Goal: Communication & Community: Answer question/provide support

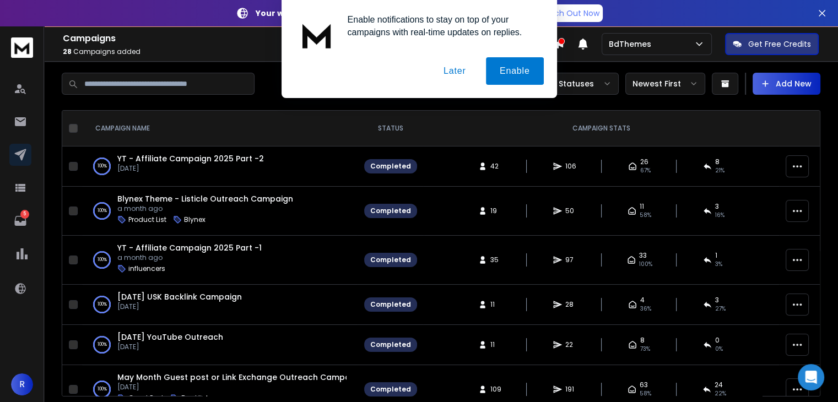
click at [454, 71] on button "Later" at bounding box center [455, 71] width 50 height 28
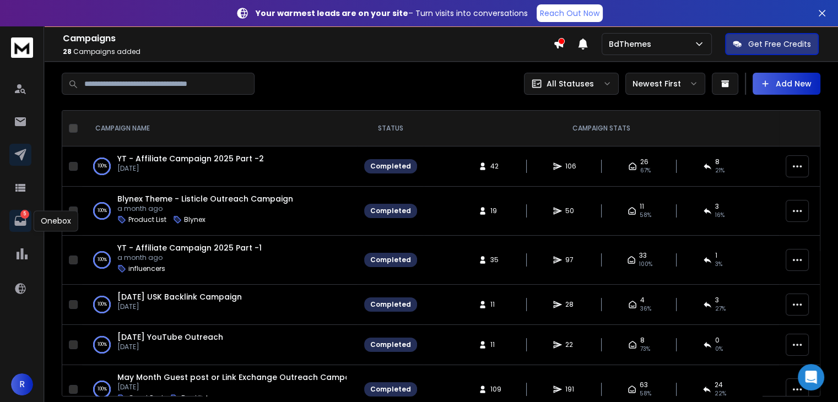
click at [17, 219] on icon at bounding box center [20, 220] width 13 height 13
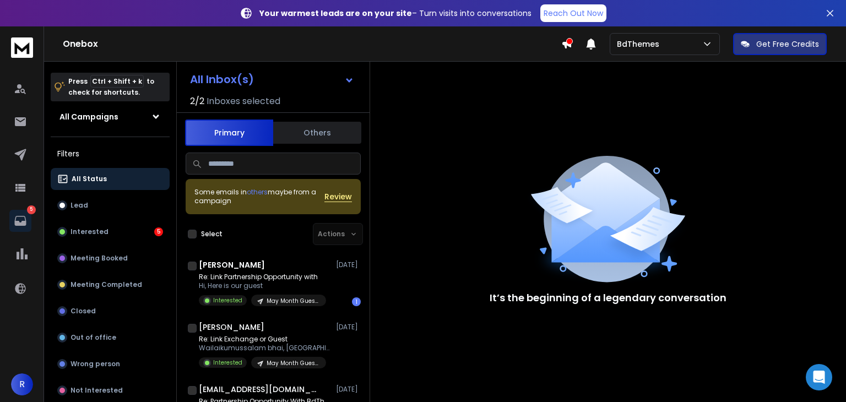
scroll to position [69, 0]
click at [246, 272] on p "Re: Link Partnership Opportunity with" at bounding box center [262, 275] width 127 height 9
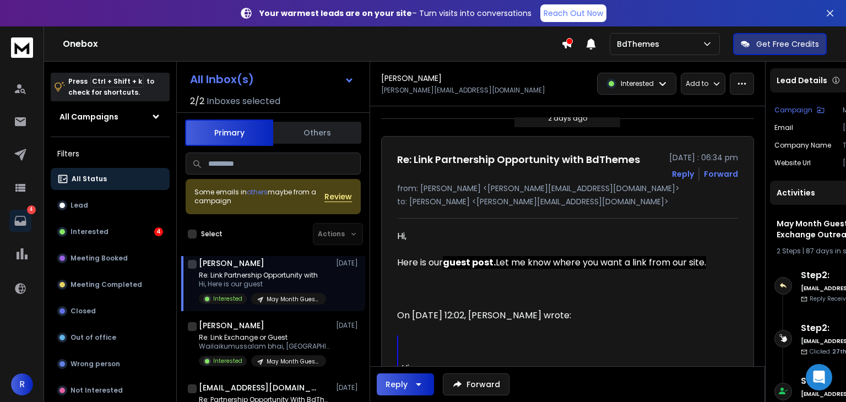
scroll to position [0, 0]
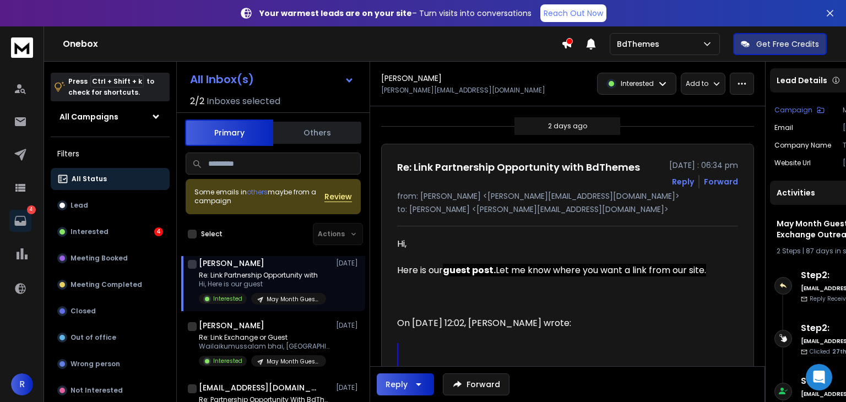
click at [485, 269] on span "guest post" at bounding box center [468, 270] width 51 height 13
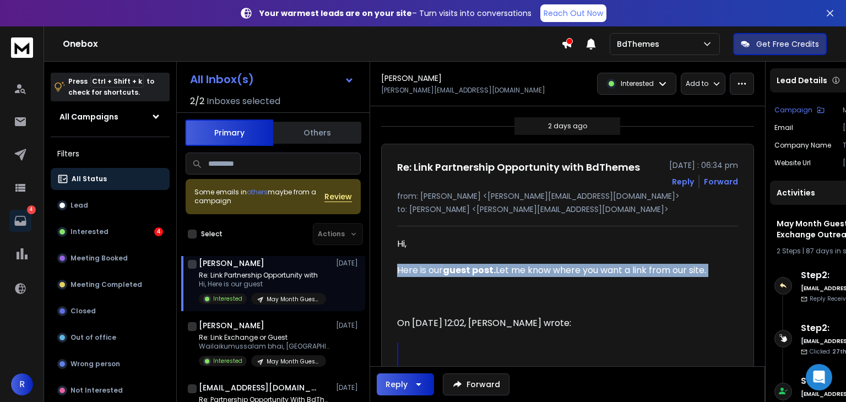
click at [485, 269] on span "guest post" at bounding box center [468, 270] width 51 height 13
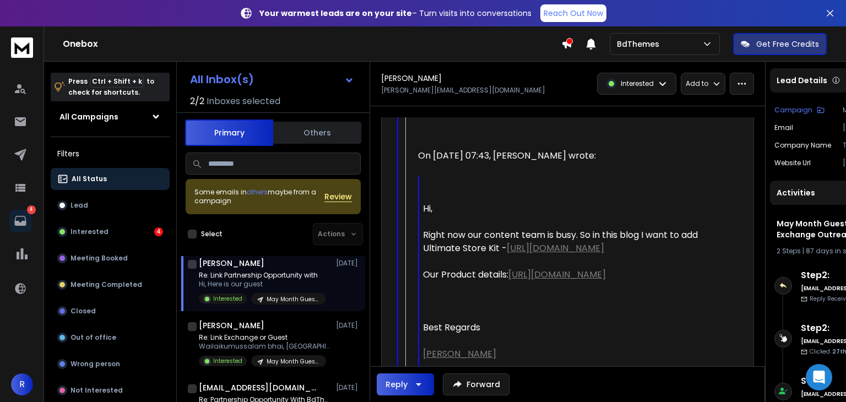
scroll to position [761, 0]
click at [545, 243] on link "[URL][DOMAIN_NAME]" at bounding box center [555, 249] width 97 height 13
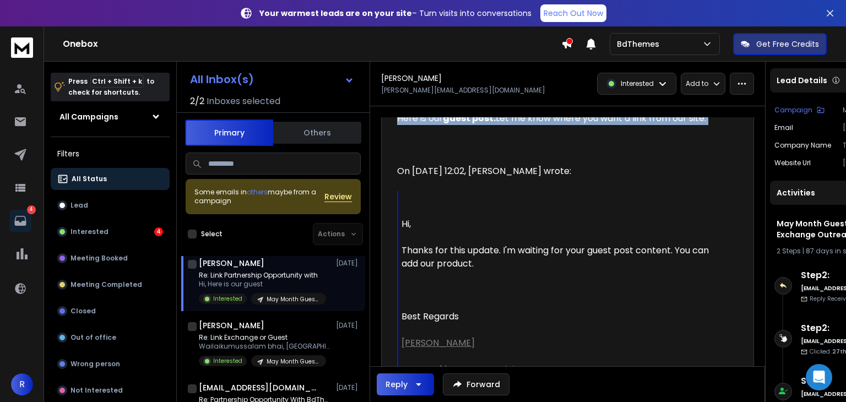
scroll to position [0, 0]
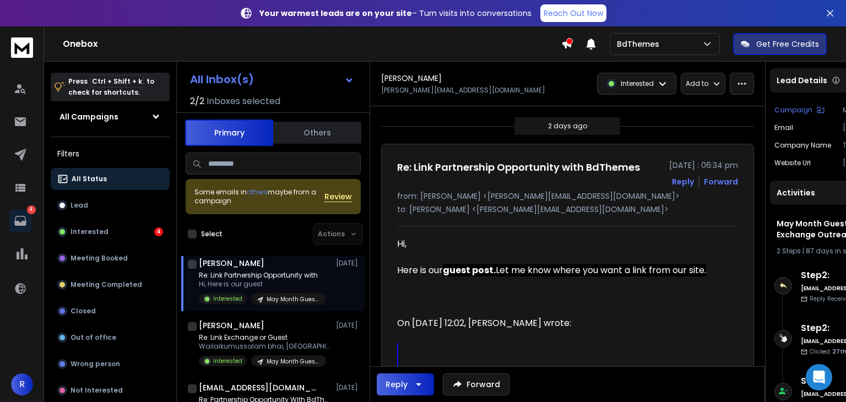
click at [482, 274] on span "guest post" at bounding box center [468, 270] width 51 height 13
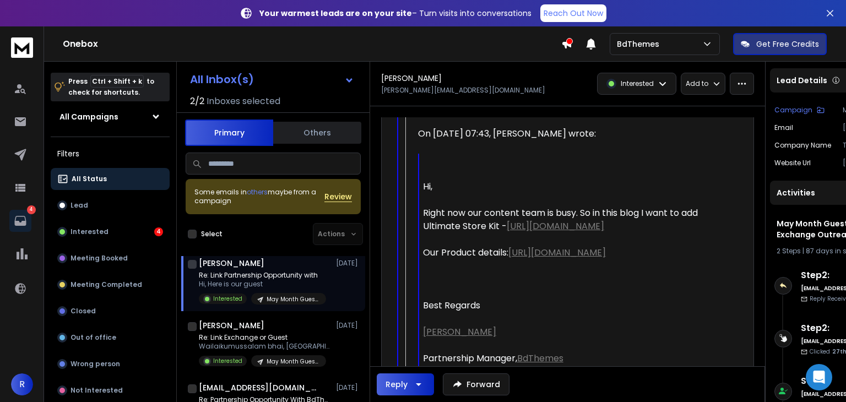
scroll to position [784, 0]
click at [508, 259] on link "[URL][DOMAIN_NAME]" at bounding box center [556, 252] width 97 height 13
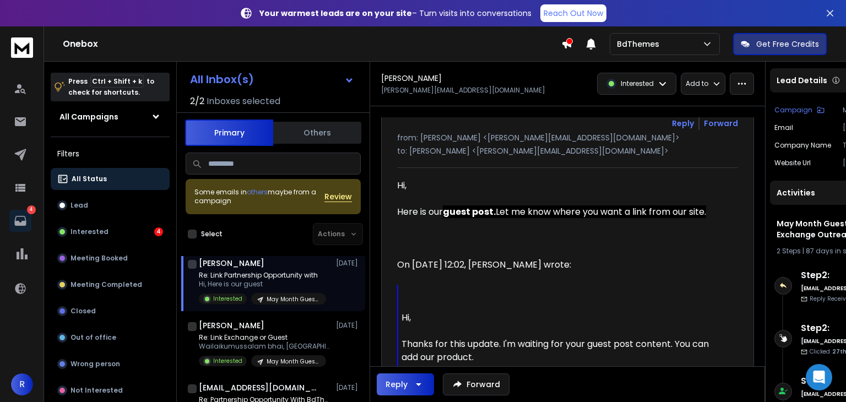
scroll to position [0, 0]
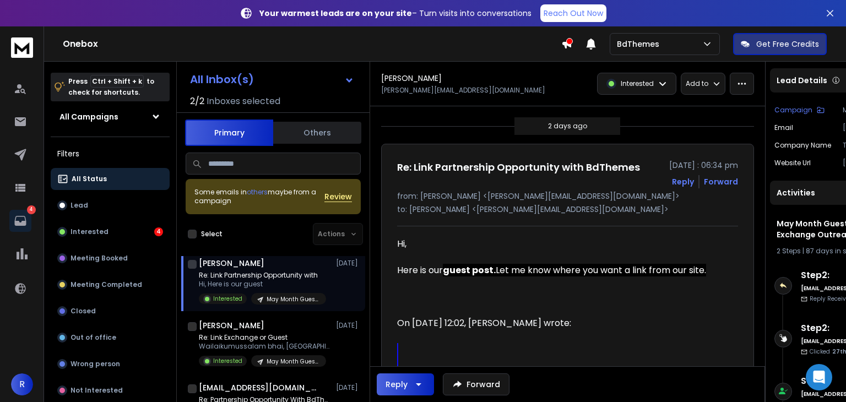
click at [690, 183] on button "Reply" at bounding box center [683, 181] width 22 height 11
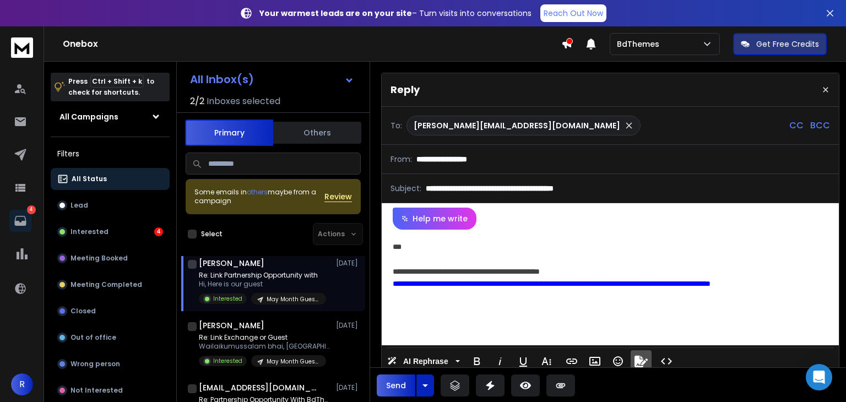
click at [641, 360] on icon "button" at bounding box center [640, 361] width 13 height 12
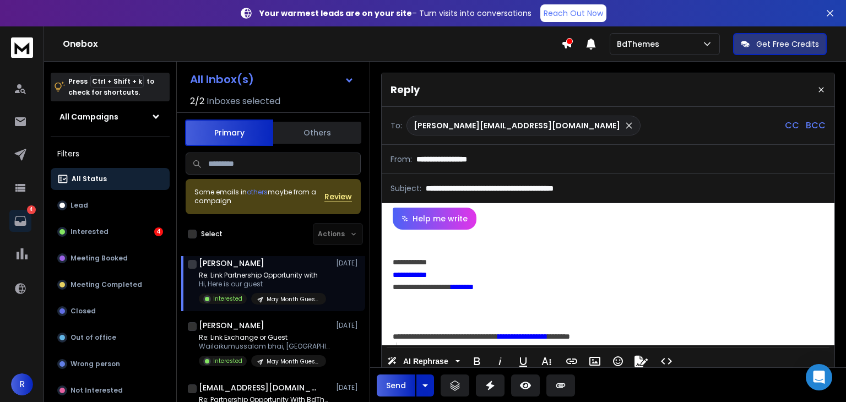
scroll to position [66, 0]
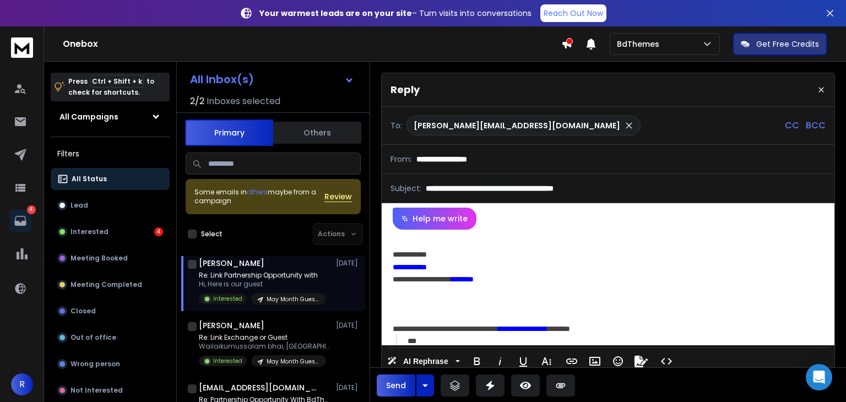
click at [390, 384] on button "Send" at bounding box center [396, 385] width 39 height 22
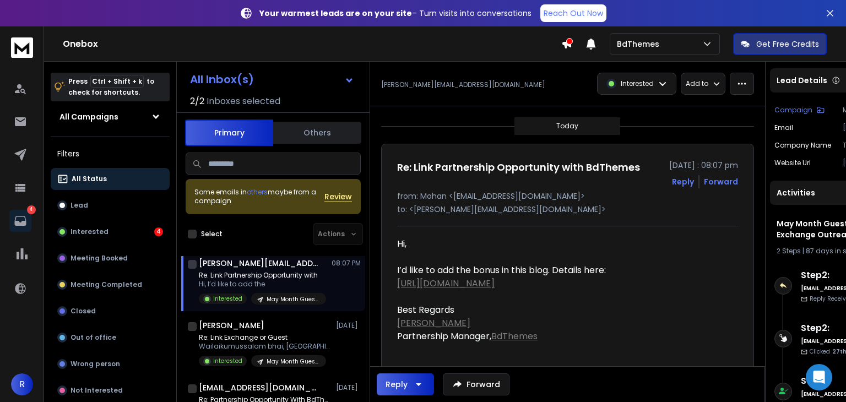
scroll to position [0, 0]
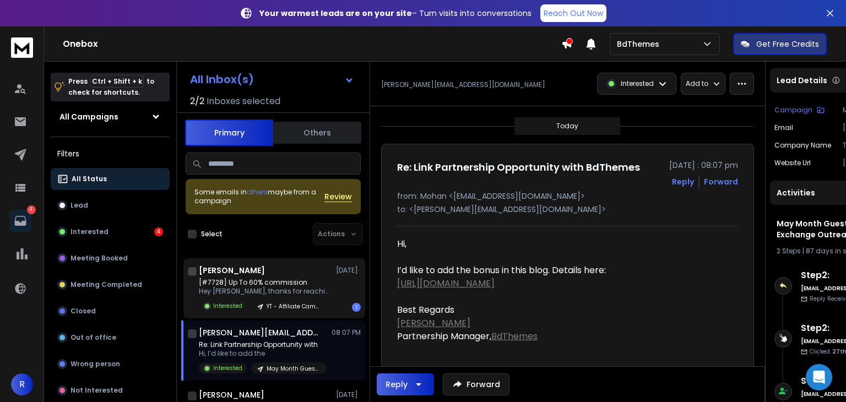
click at [259, 286] on p "[#7728] Up To 60% commission" at bounding box center [265, 282] width 132 height 9
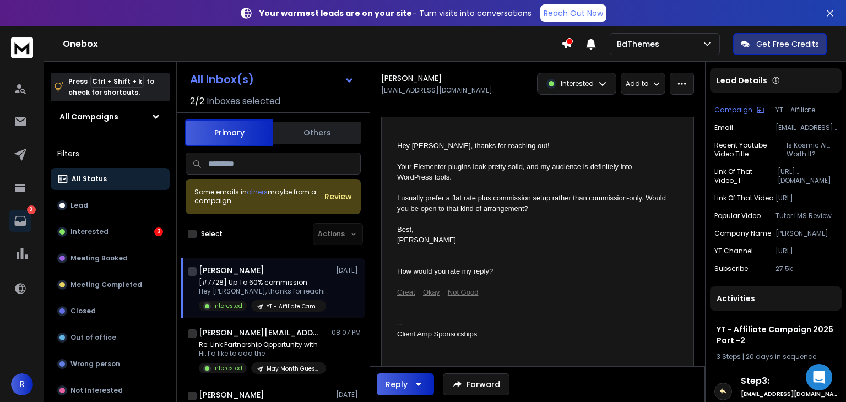
scroll to position [235, 0]
drag, startPoint x: 531, startPoint y: 221, endPoint x: 491, endPoint y: 157, distance: 75.7
click at [491, 157] on div "Hey [PERSON_NAME], thanks for reaching out! Your Elementor plugins look pretty …" at bounding box center [533, 261] width 272 height 241
copy div "Hey [PERSON_NAME], thanks for reaching out! Your Elementor plugins look pretty …"
